Goal: Navigation & Orientation: Find specific page/section

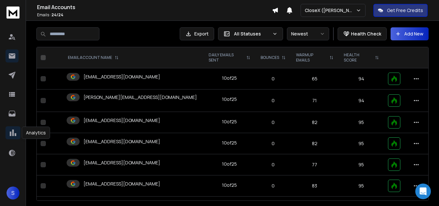
click at [11, 132] on icon at bounding box center [13, 132] width 6 height 6
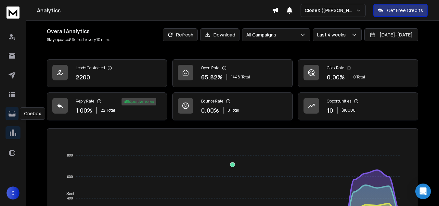
click at [12, 116] on icon at bounding box center [12, 113] width 8 height 8
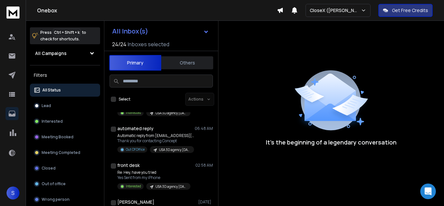
scroll to position [65, 0]
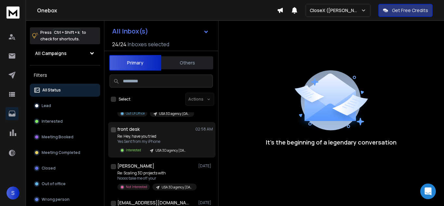
click at [157, 134] on p "Re: Hey, have you tried" at bounding box center [153, 135] width 73 height 5
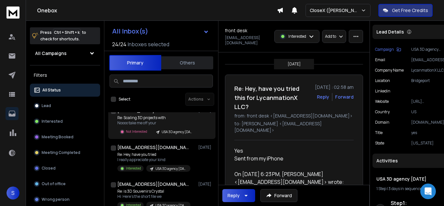
scroll to position [130, 0]
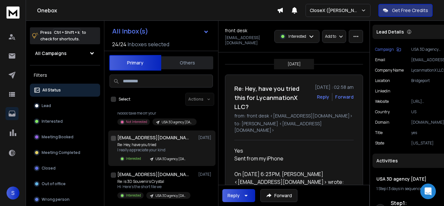
click at [149, 142] on div "[EMAIL_ADDRESS][DOMAIN_NAME] [DATE] Re: Hey, have you tried I really appreciate…" at bounding box center [164, 148] width 95 height 28
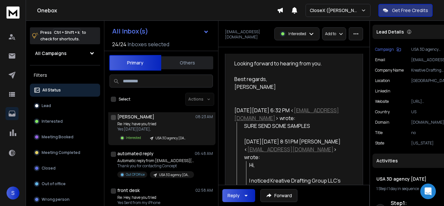
scroll to position [0, 0]
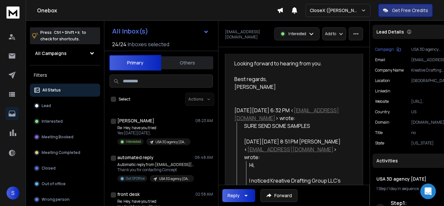
click at [179, 69] on button "Others" at bounding box center [187, 63] width 52 height 14
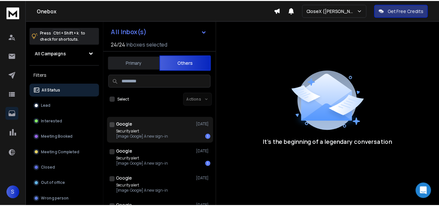
scroll to position [552, 0]
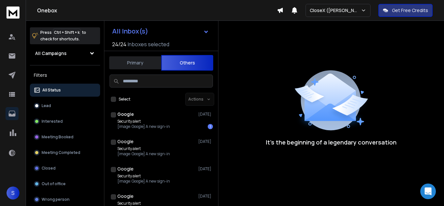
click at [15, 14] on img at bounding box center [12, 12] width 13 height 12
